Goal: Task Accomplishment & Management: Use online tool/utility

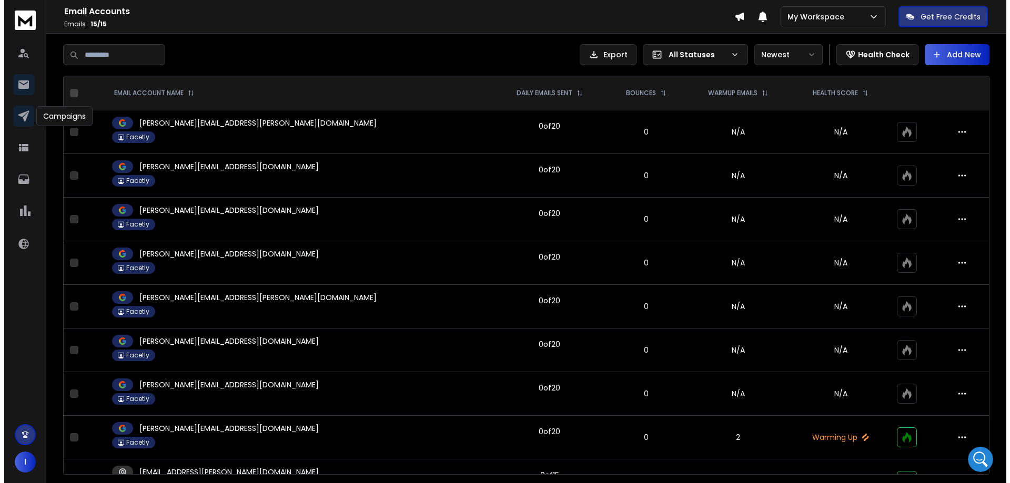
scroll to position [2197, 0]
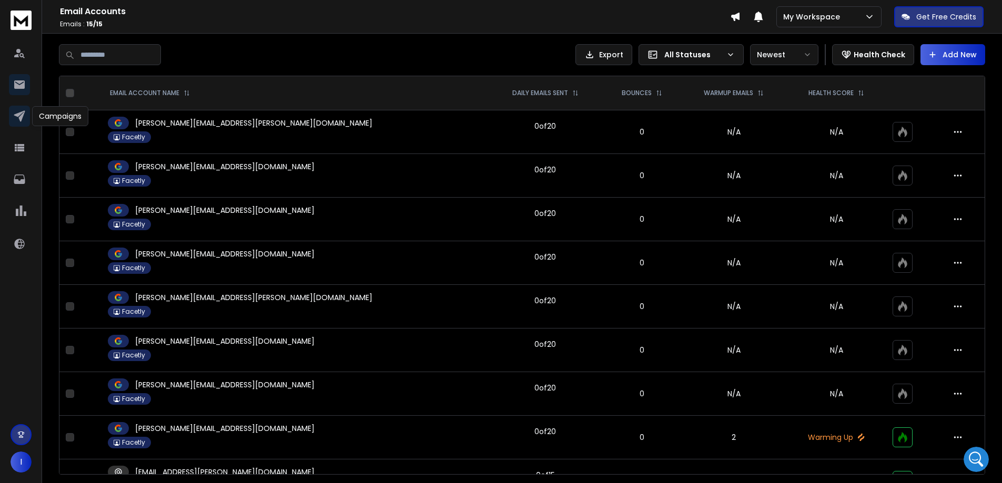
click at [21, 110] on icon at bounding box center [19, 116] width 13 height 13
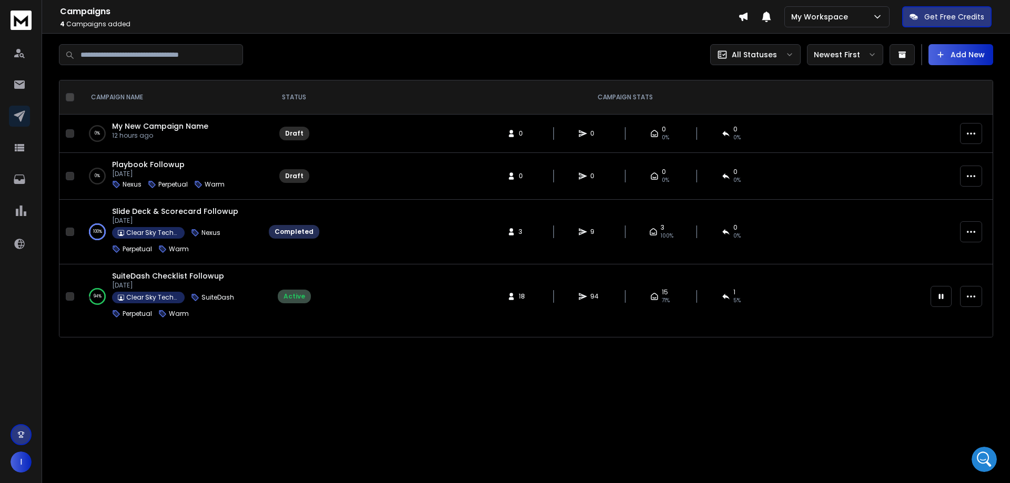
click at [166, 129] on span "My New Campaign Name" at bounding box center [160, 126] width 96 height 11
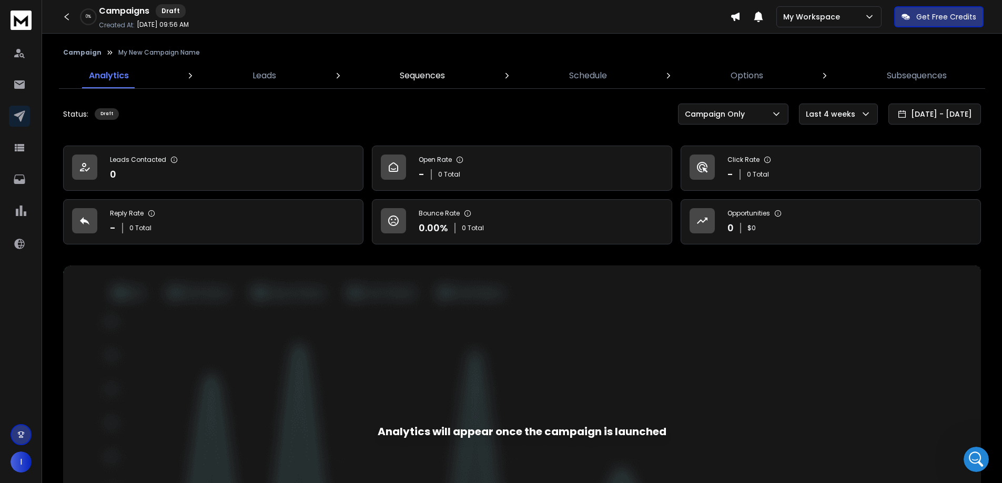
click at [437, 75] on p "Sequences" at bounding box center [422, 75] width 45 height 13
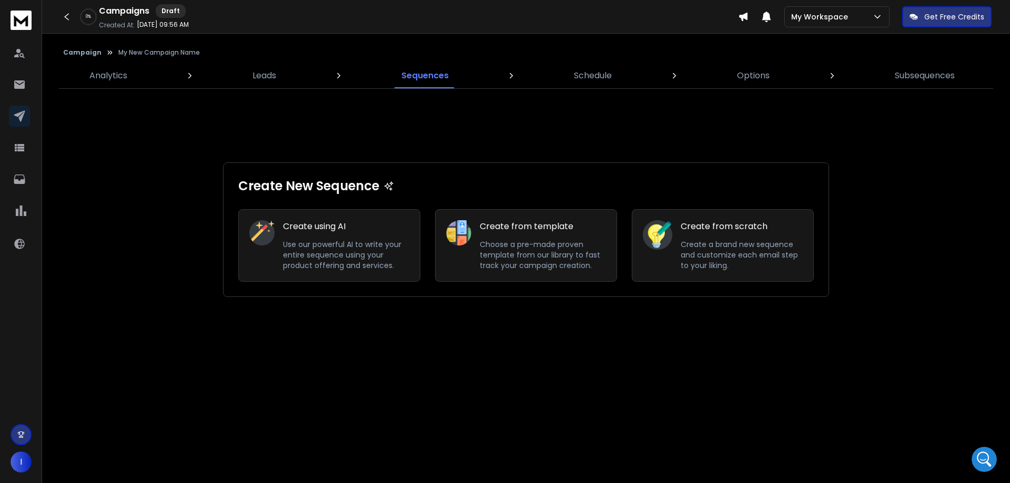
click at [550, 246] on p "Choose a pre-made proven template from our library to fast track your campaign …" at bounding box center [543, 255] width 126 height 32
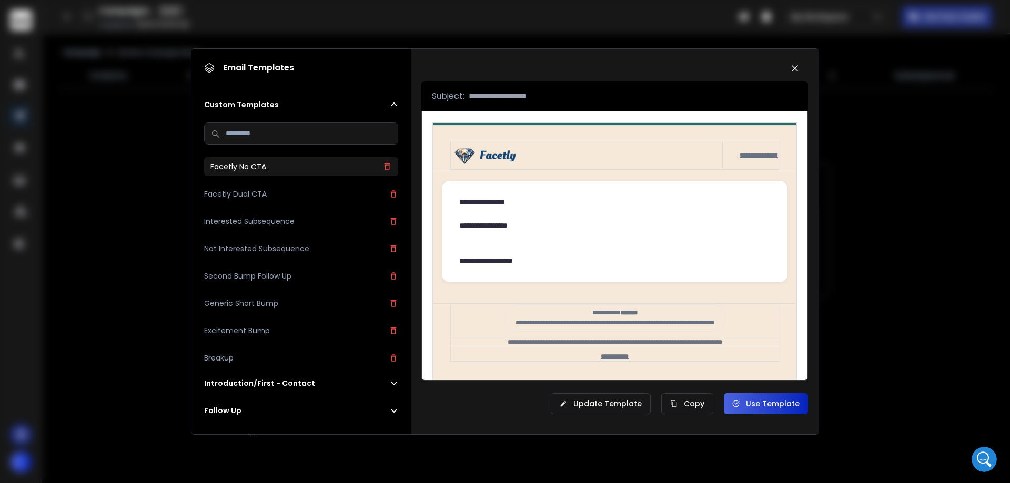
click at [771, 402] on button "Use Template" at bounding box center [766, 403] width 84 height 21
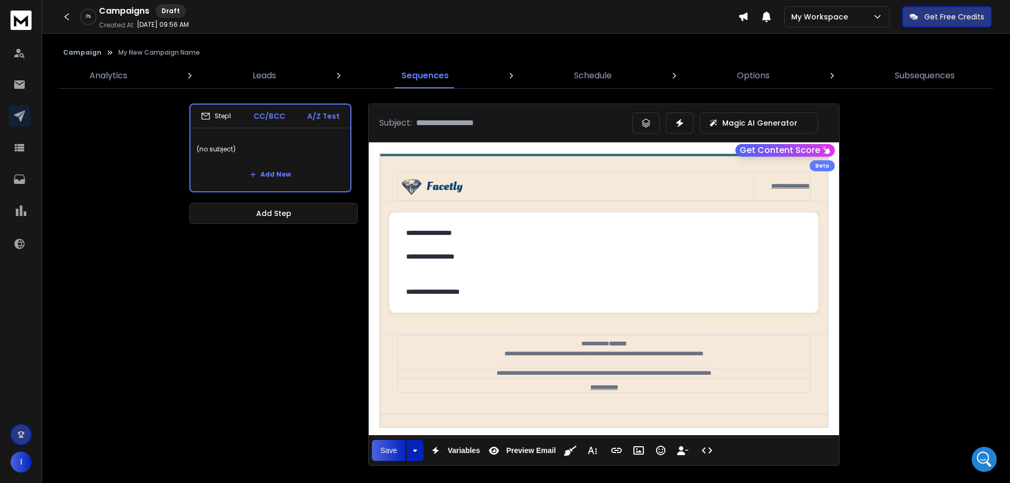
click at [533, 250] on div at bounding box center [604, 245] width 396 height 12
click at [470, 452] on span "Variables" at bounding box center [464, 451] width 37 height 9
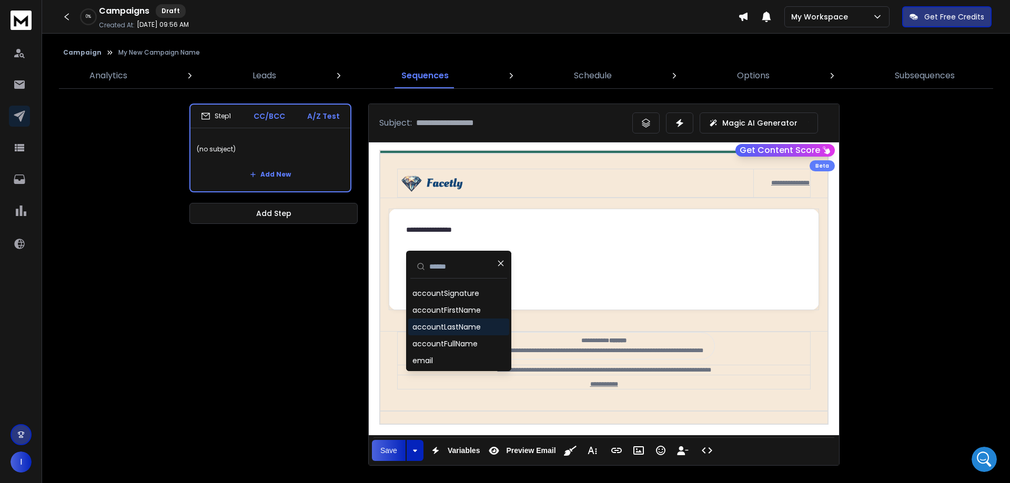
scroll to position [6, 0]
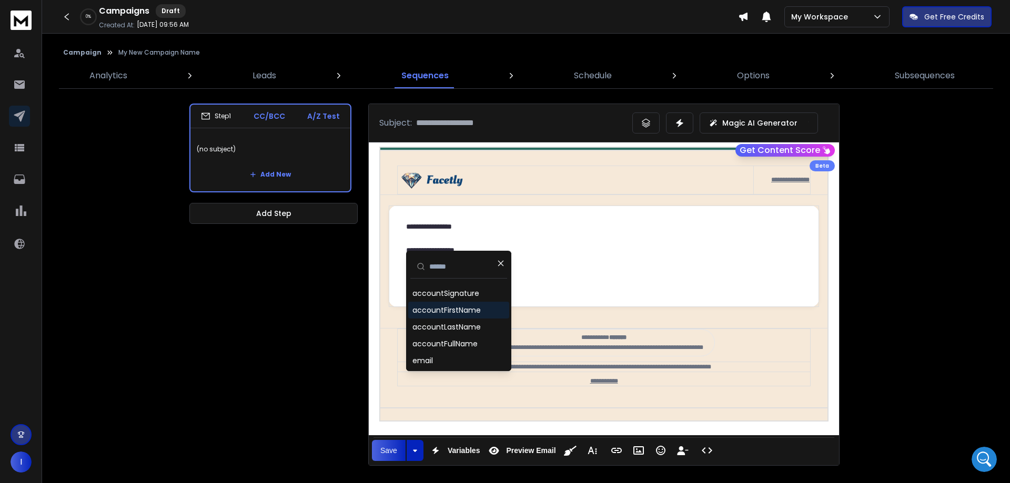
click at [501, 264] on icon at bounding box center [501, 263] width 8 height 8
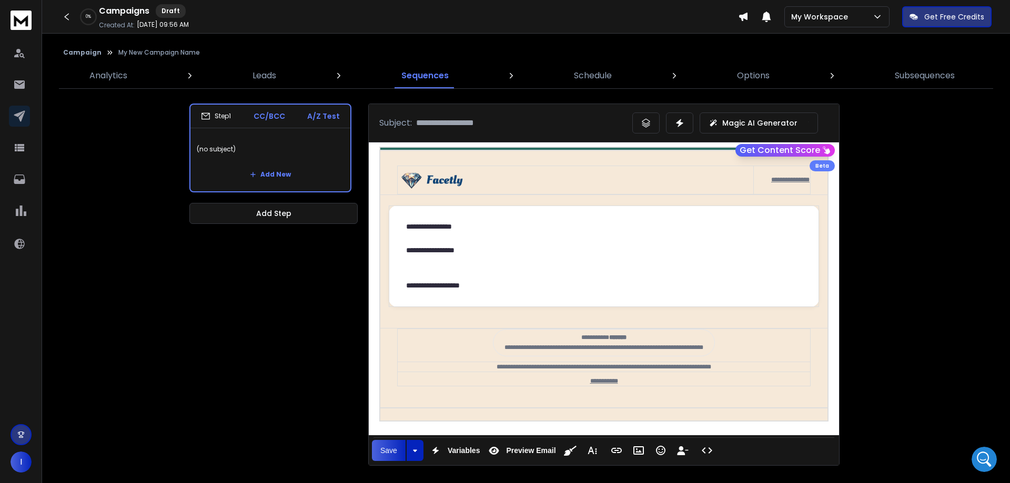
click at [888, 264] on div "**********" at bounding box center [526, 284] width 934 height 371
click at [276, 359] on div "Step 1 CC/BCC A/Z Test (no subject) Add New Add Step" at bounding box center [273, 285] width 168 height 362
